Goal: Find specific page/section: Find specific page/section

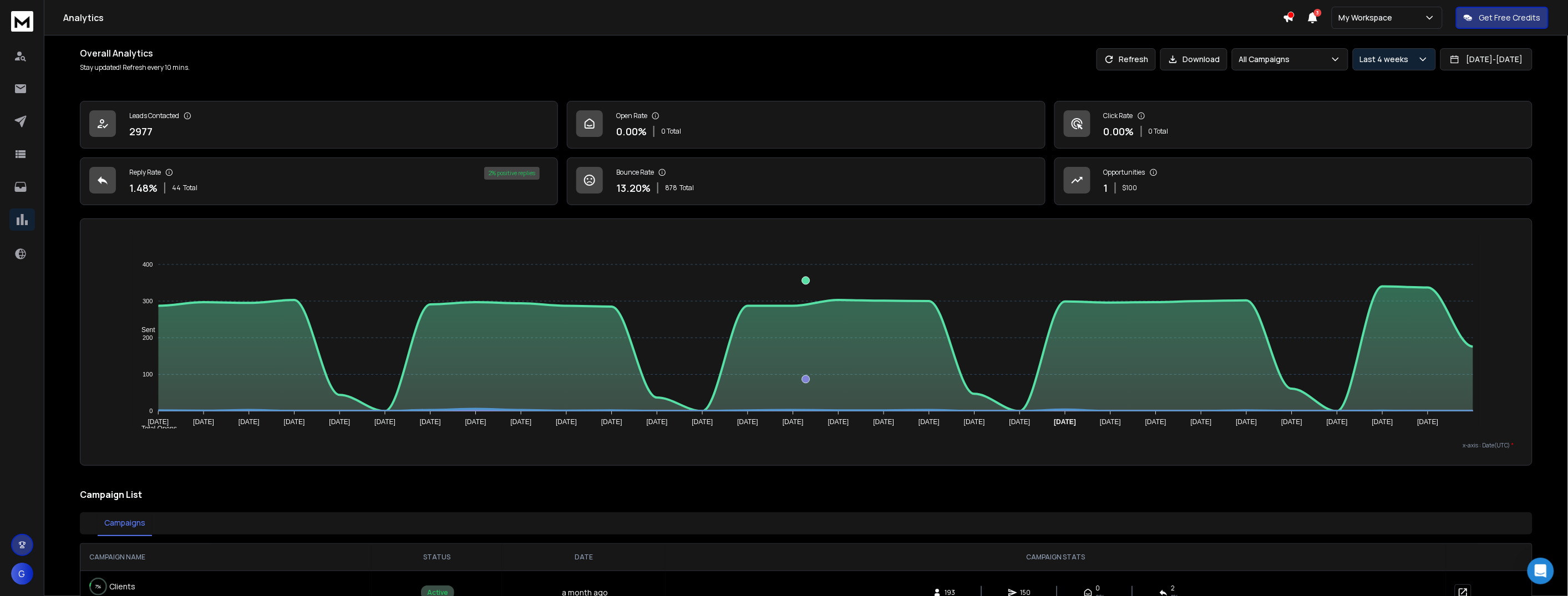
click at [1360, 62] on p "Last 4 weeks" at bounding box center [1386, 59] width 54 height 11
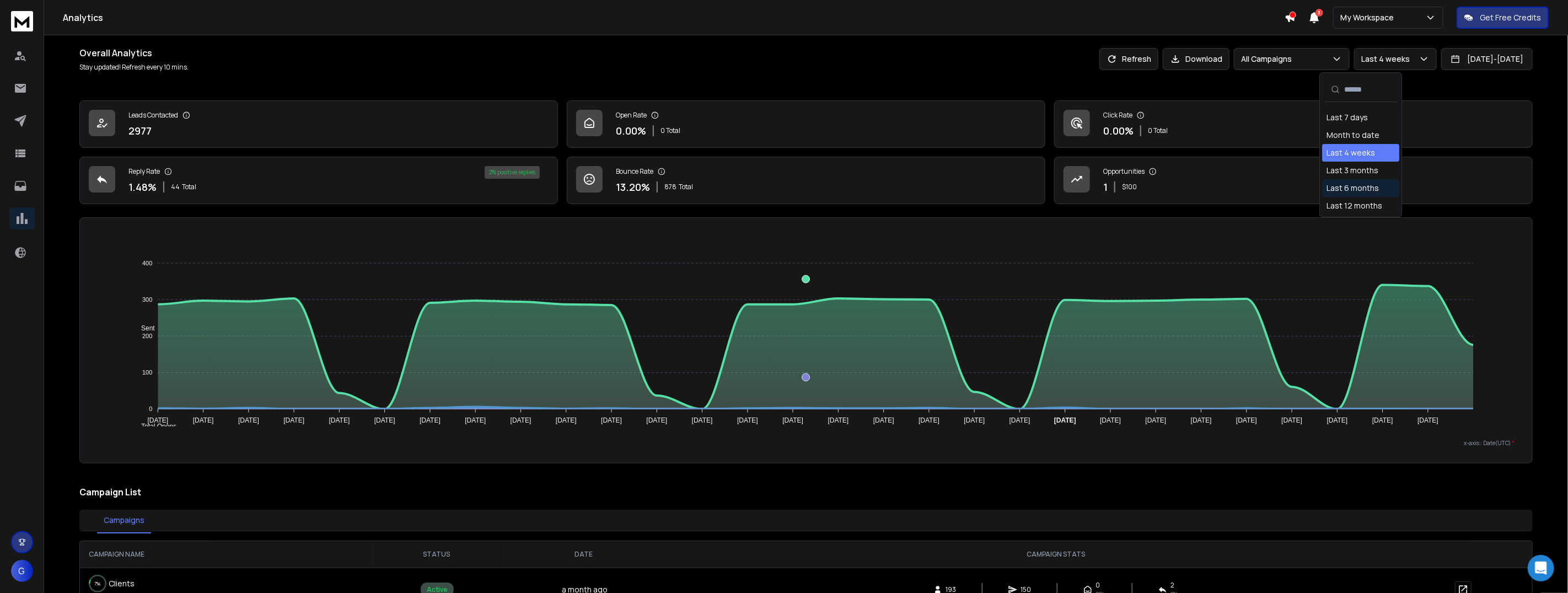
click at [1360, 190] on div "Last 6 months" at bounding box center [1353, 188] width 53 height 11
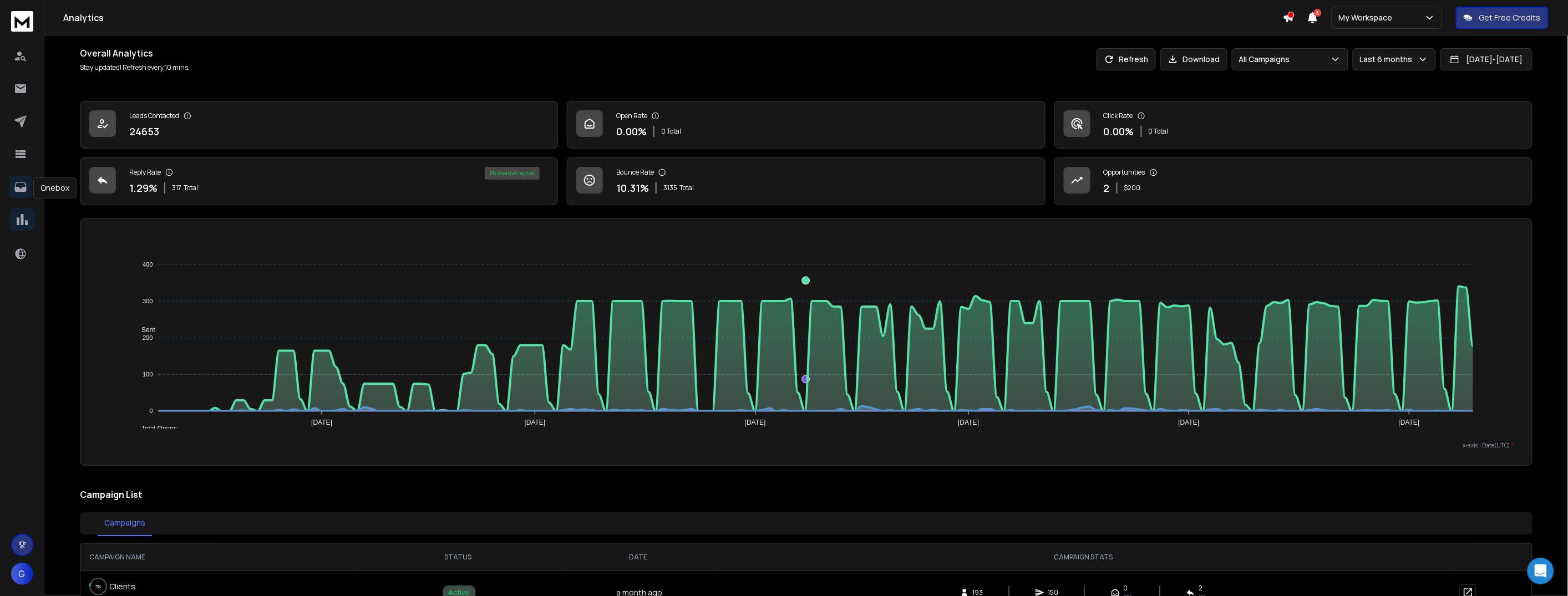
click at [19, 191] on icon at bounding box center [20, 186] width 12 height 10
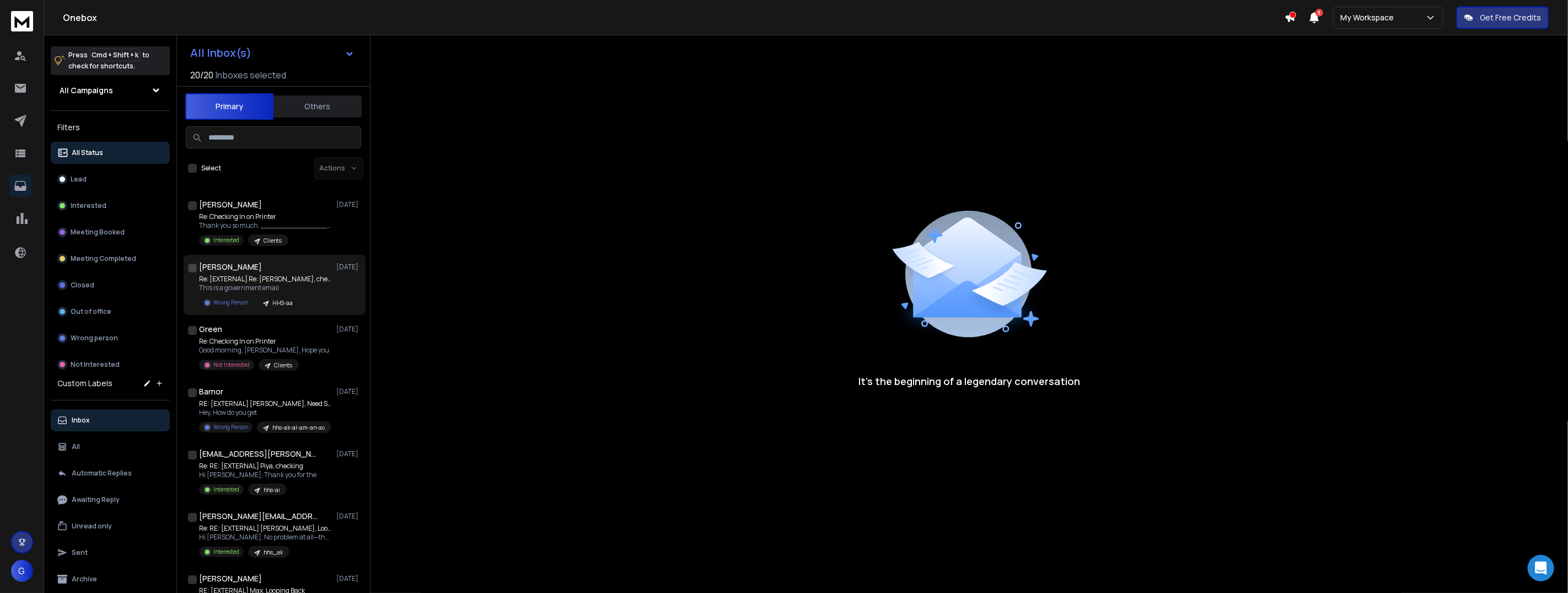
click at [233, 269] on div "Cantu 21 Aug" at bounding box center [280, 267] width 162 height 11
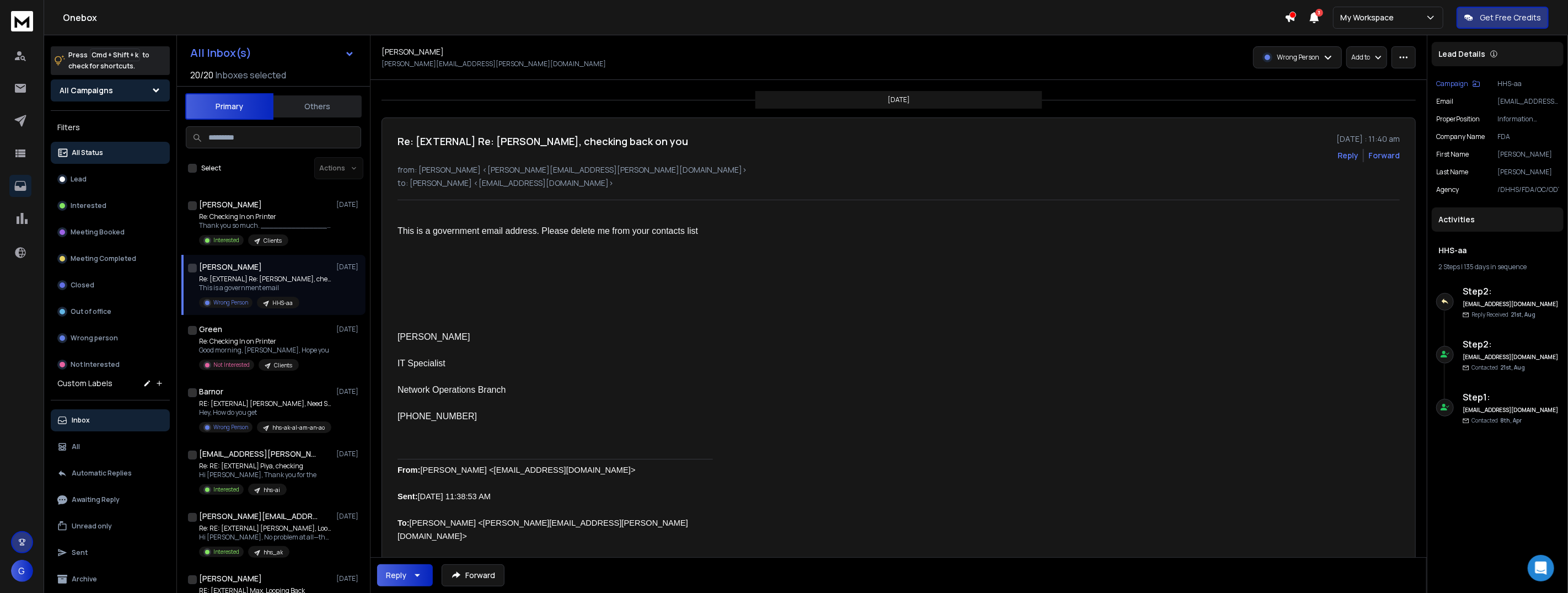
click at [157, 89] on icon at bounding box center [156, 90] width 10 height 10
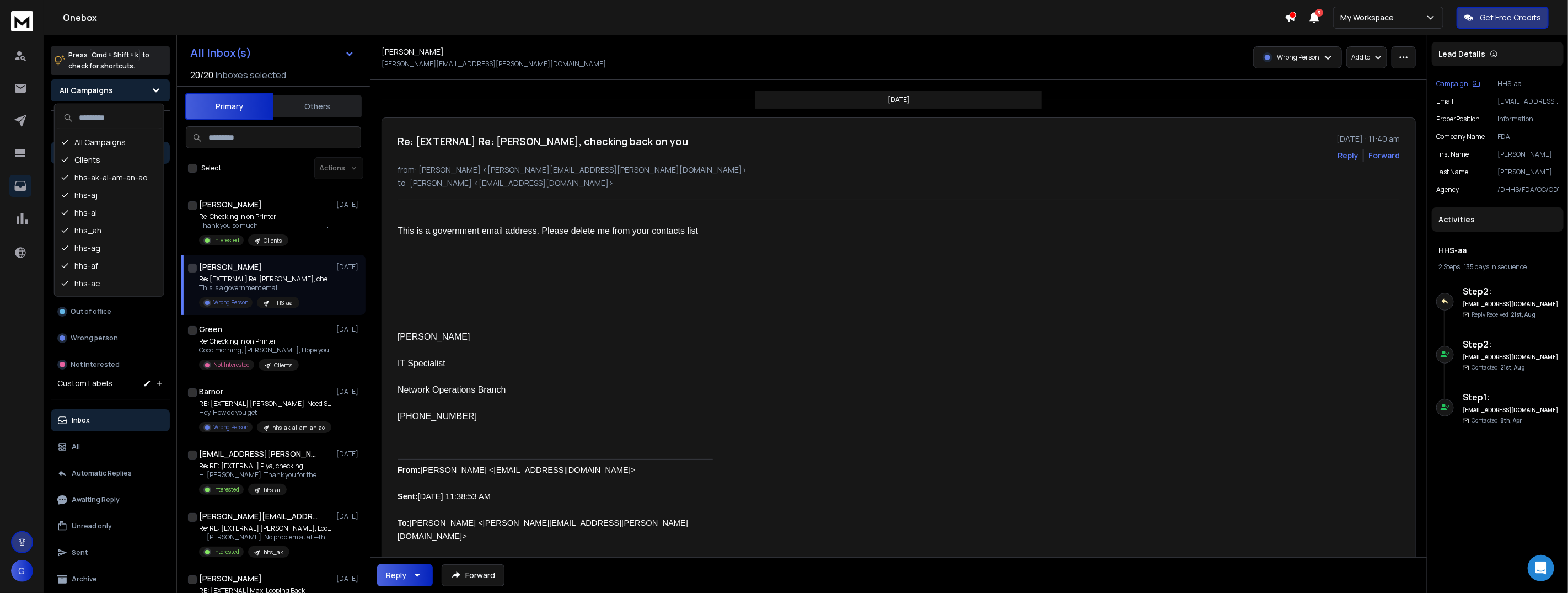
click at [157, 89] on icon at bounding box center [156, 90] width 10 height 10
click at [84, 451] on button "All" at bounding box center [110, 447] width 119 height 22
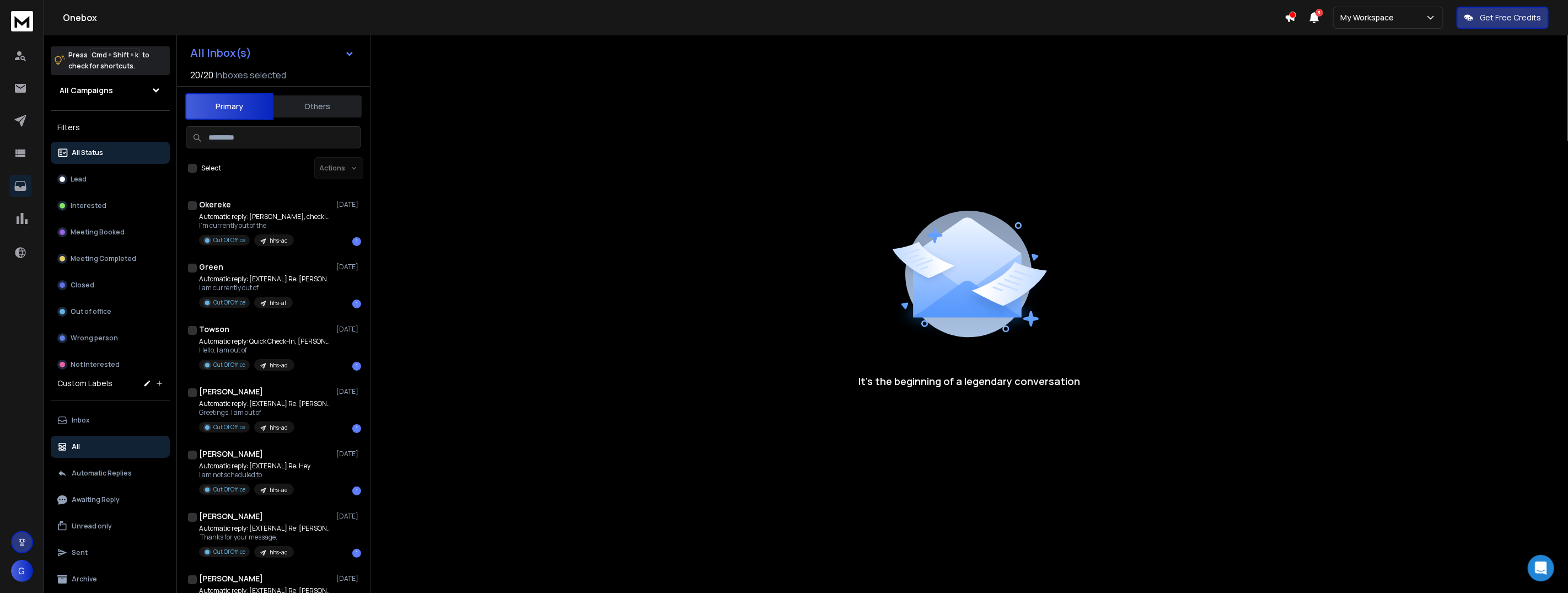
click at [342, 172] on div "Actions" at bounding box center [338, 168] width 49 height 22
click at [348, 168] on div "Actions" at bounding box center [338, 168] width 49 height 22
